Goal: Navigation & Orientation: Find specific page/section

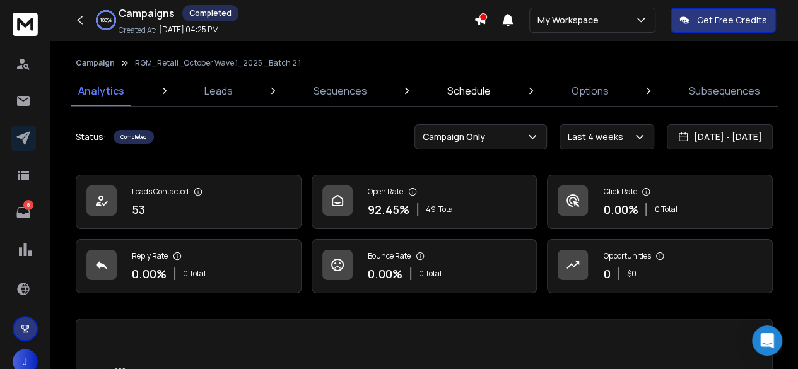
click at [472, 91] on p "Schedule" at bounding box center [469, 90] width 44 height 15
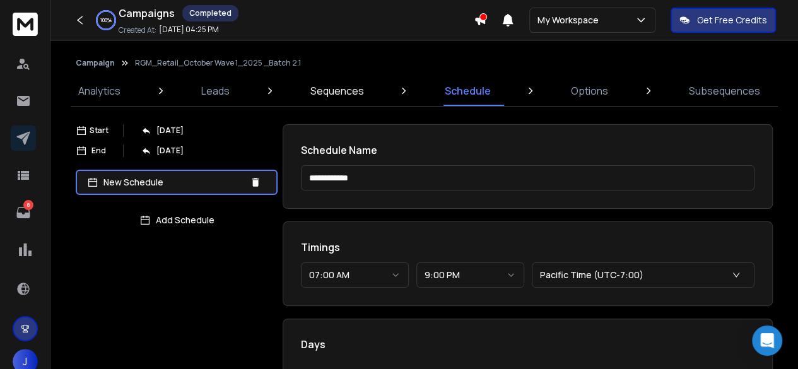
click at [319, 88] on p "Sequences" at bounding box center [337, 90] width 54 height 15
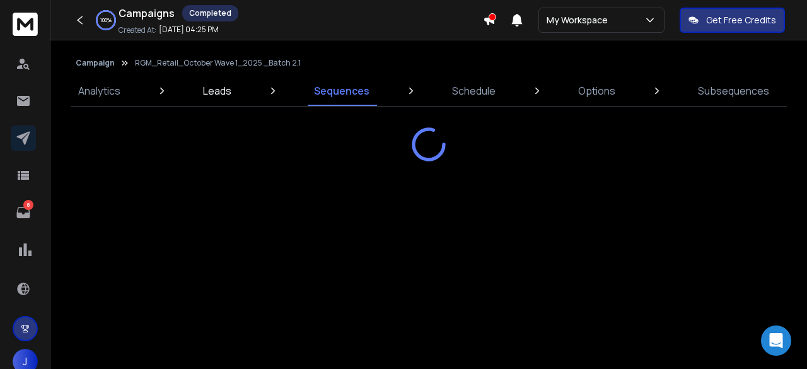
click at [198, 84] on link "Leads" at bounding box center [217, 91] width 44 height 30
click at [102, 91] on p "Analytics" at bounding box center [99, 90] width 42 height 15
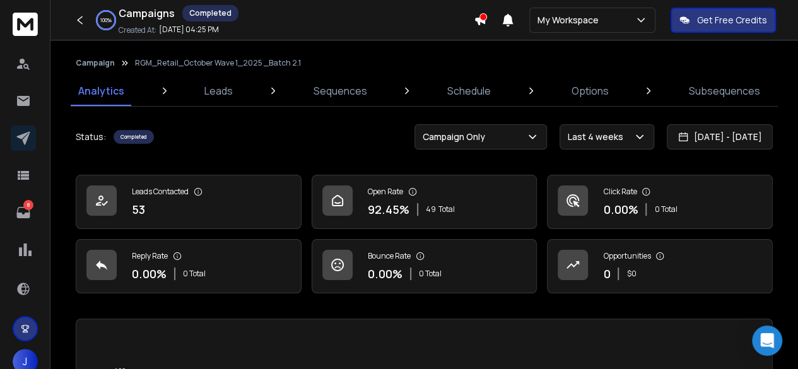
click at [100, 59] on button "Campaign" at bounding box center [95, 63] width 39 height 10
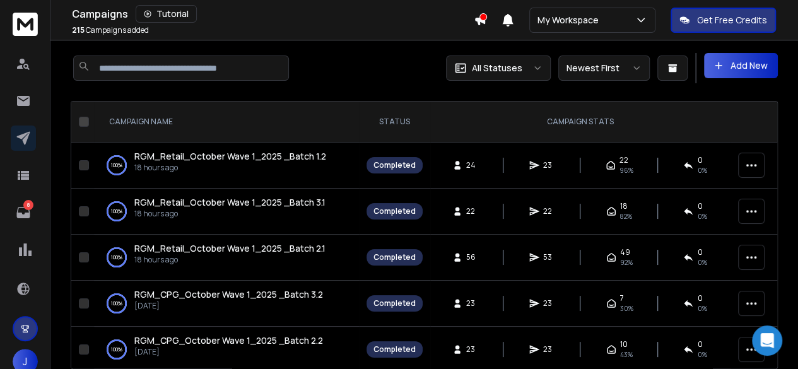
click at [246, 251] on span "RGM_Retail_October Wave 1_2025 _Batch 2.1" at bounding box center [229, 248] width 191 height 12
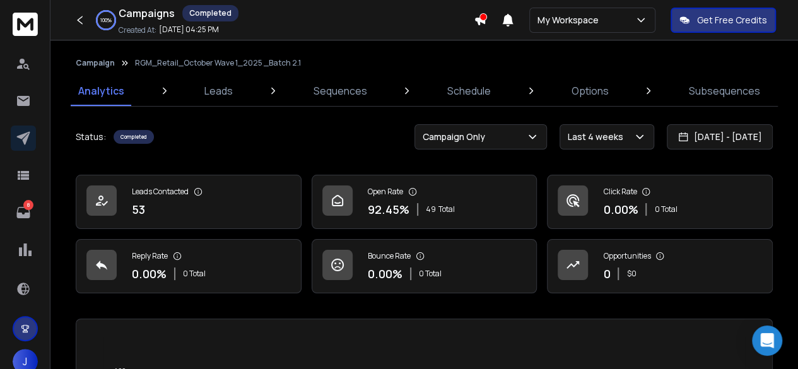
click at [93, 60] on button "Campaign" at bounding box center [95, 63] width 39 height 10
